Goal: Task Accomplishment & Management: Manage account settings

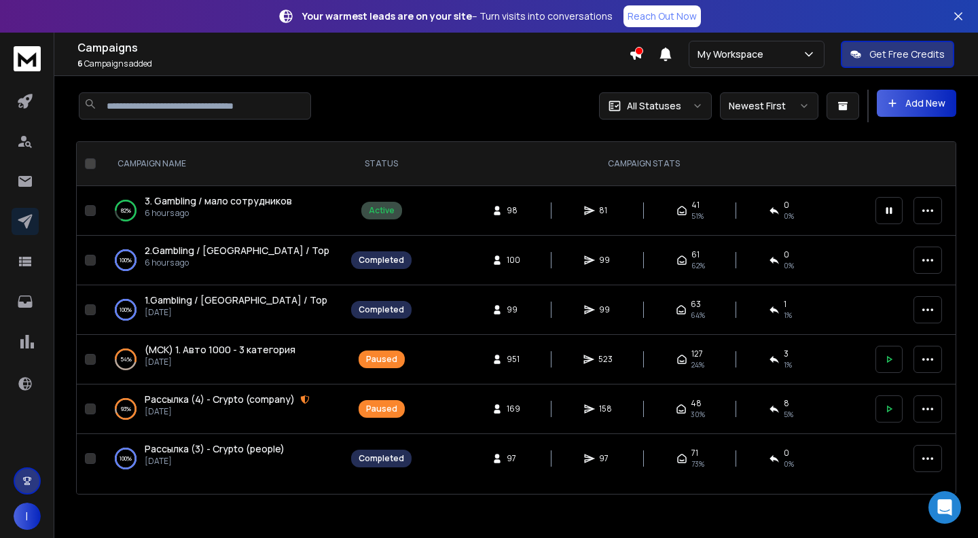
click at [455, 215] on div "98 81 41 51 % 0 0 %" at bounding box center [643, 211] width 431 height 22
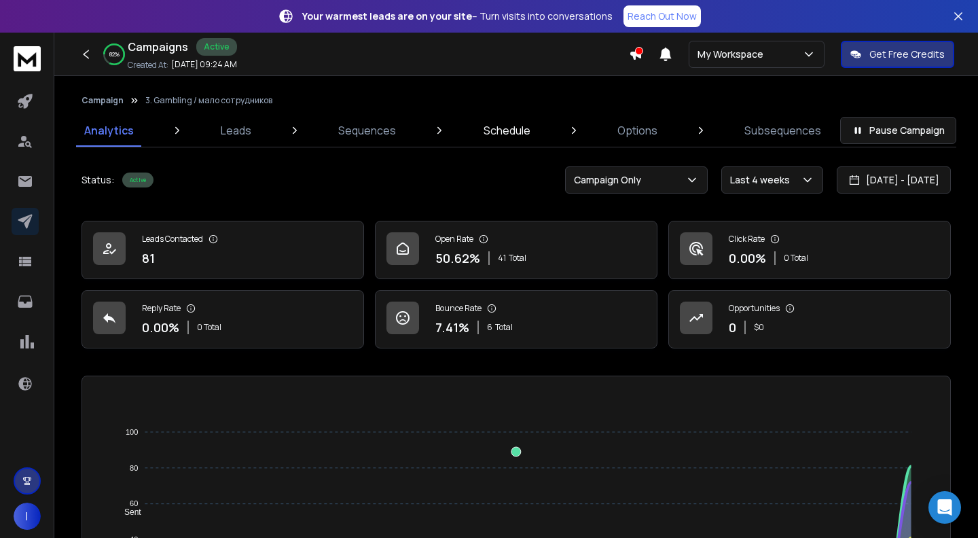
click at [519, 128] on p "Schedule" at bounding box center [507, 130] width 47 height 16
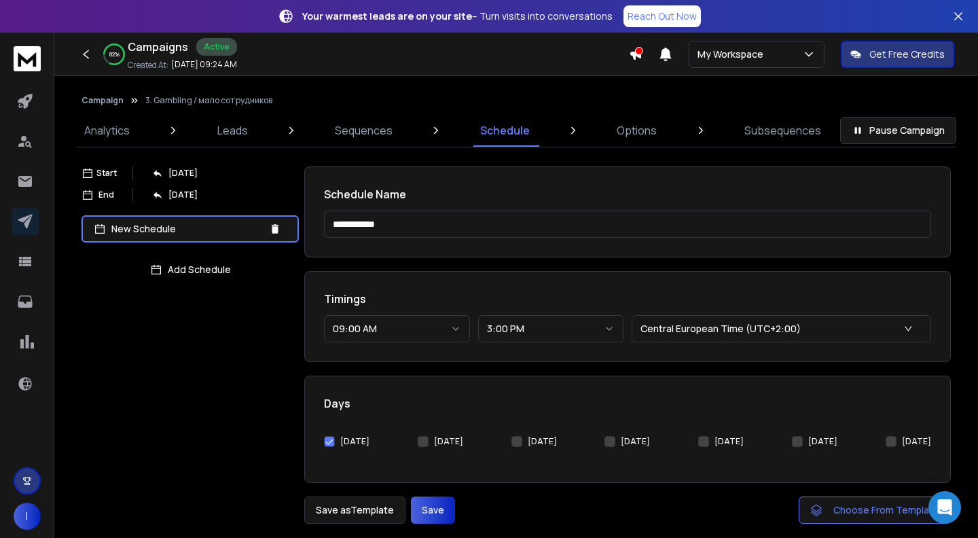
click at [616, 326] on button "3:00 PM" at bounding box center [551, 328] width 146 height 27
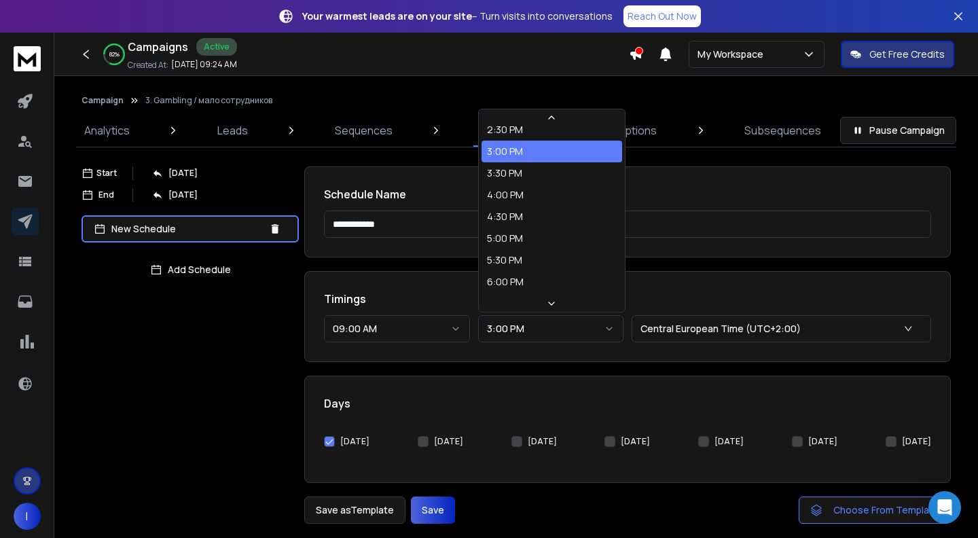
scroll to position [229, 0]
select select "********"
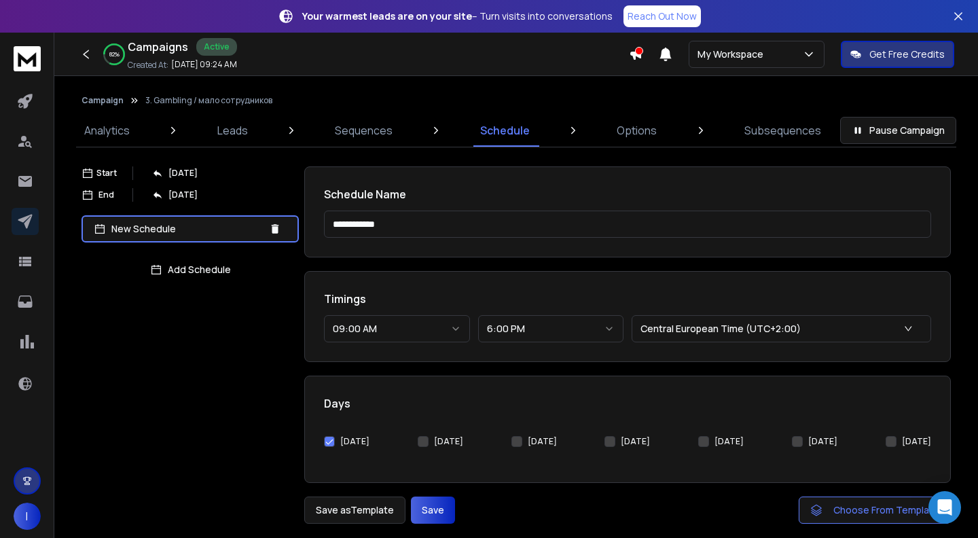
click at [426, 511] on button "Save" at bounding box center [433, 510] width 44 height 27
click at [23, 213] on icon at bounding box center [25, 221] width 16 height 16
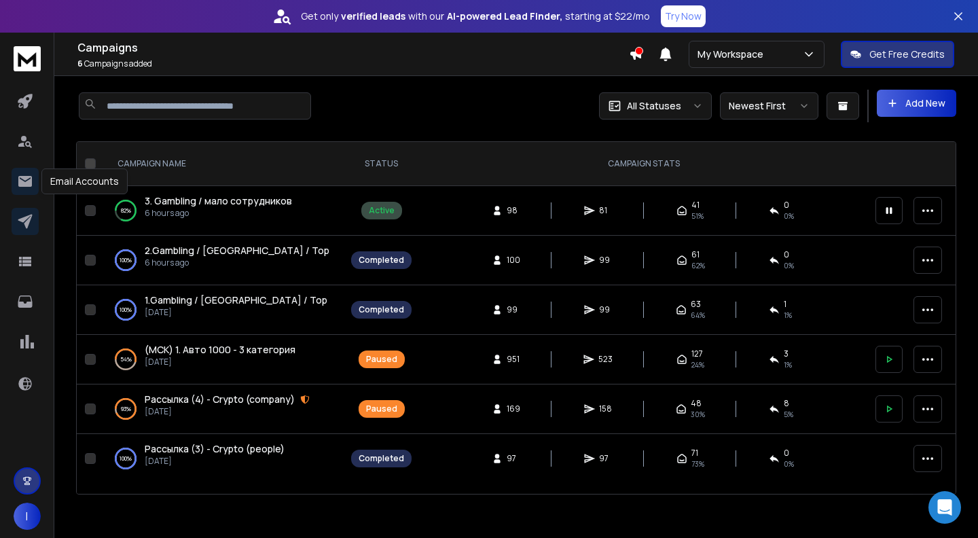
click at [25, 182] on icon at bounding box center [25, 181] width 14 height 11
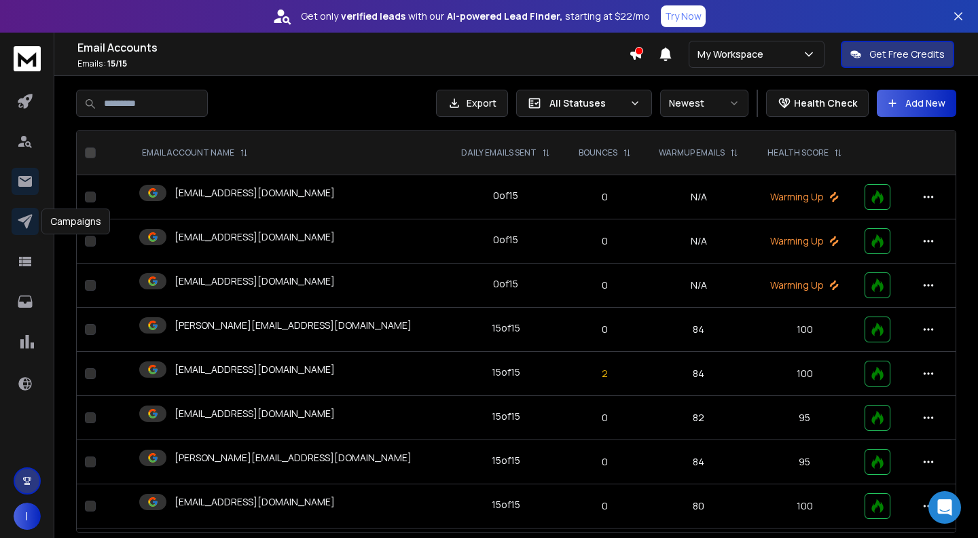
click at [35, 220] on link at bounding box center [25, 221] width 27 height 27
